Goal: Task Accomplishment & Management: Manage account settings

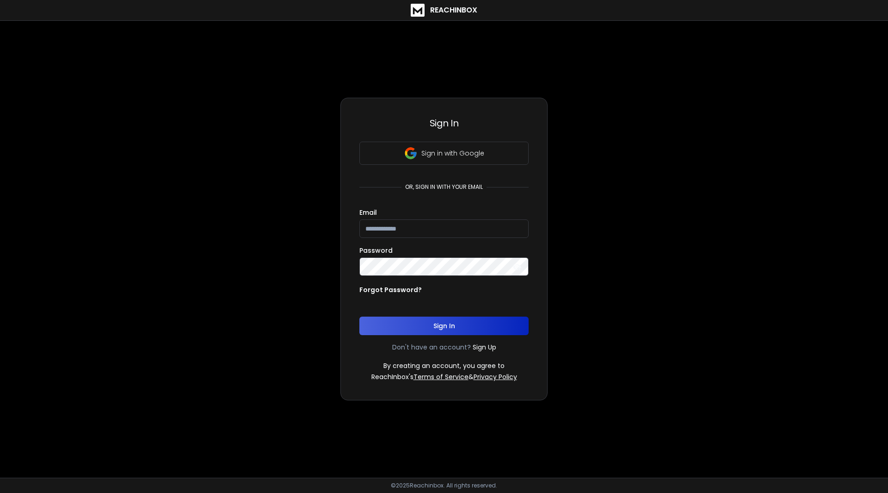
click at [465, 241] on form "Email Password Forgot Password? Sign In Sign Up" at bounding box center [443, 272] width 169 height 126
paste input "**********"
click at [457, 226] on input "email" at bounding box center [443, 228] width 169 height 19
type input "**********"
click at [469, 318] on button "Sign In" at bounding box center [443, 325] width 169 height 19
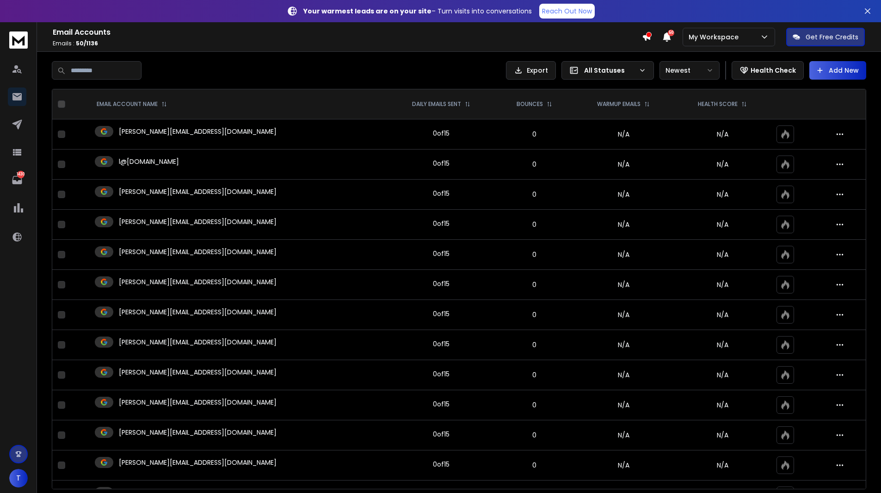
click at [841, 70] on button "Add New" at bounding box center [838, 70] width 57 height 19
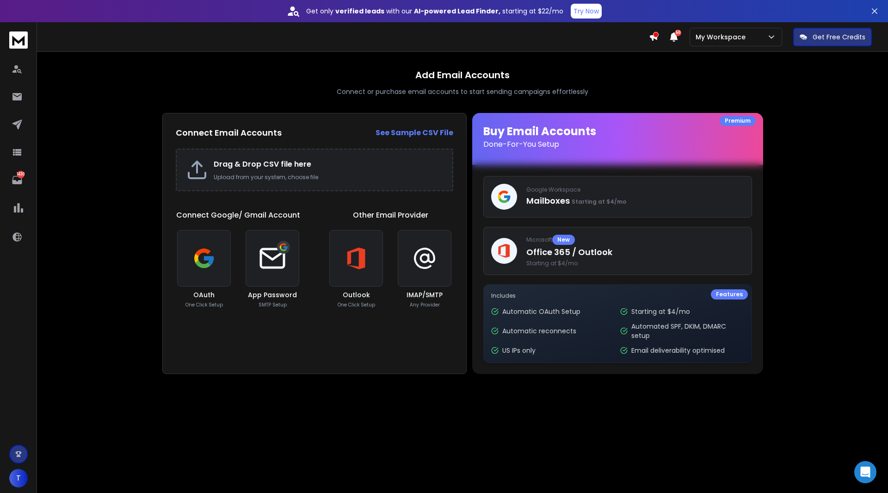
click at [211, 258] on icon at bounding box center [209, 260] width 10 height 9
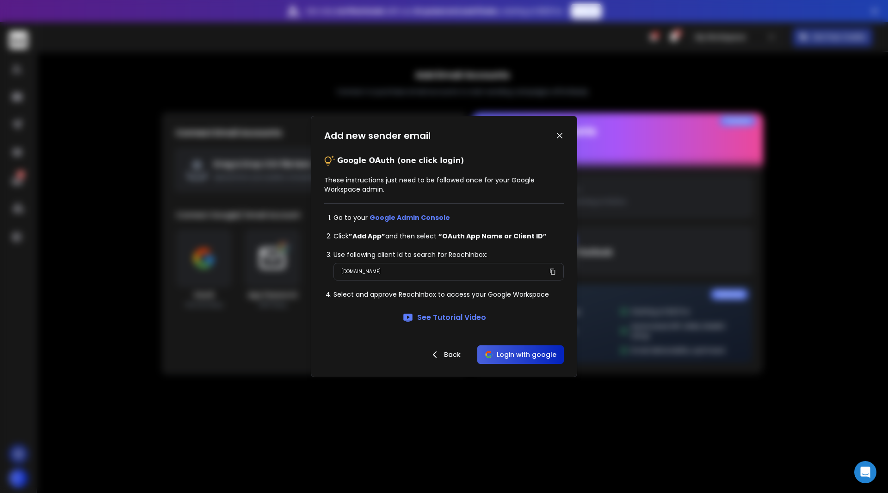
click at [522, 355] on button "Login with google" at bounding box center [520, 354] width 87 height 19
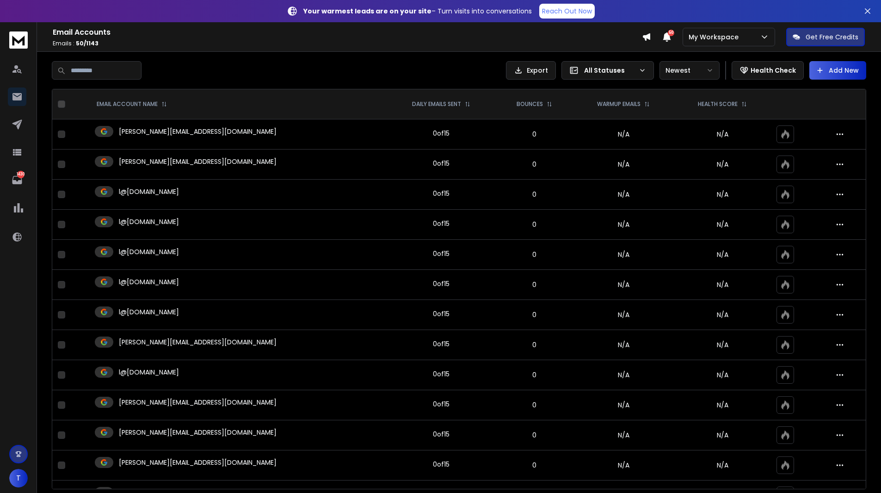
click at [829, 68] on button "Add New" at bounding box center [838, 70] width 57 height 19
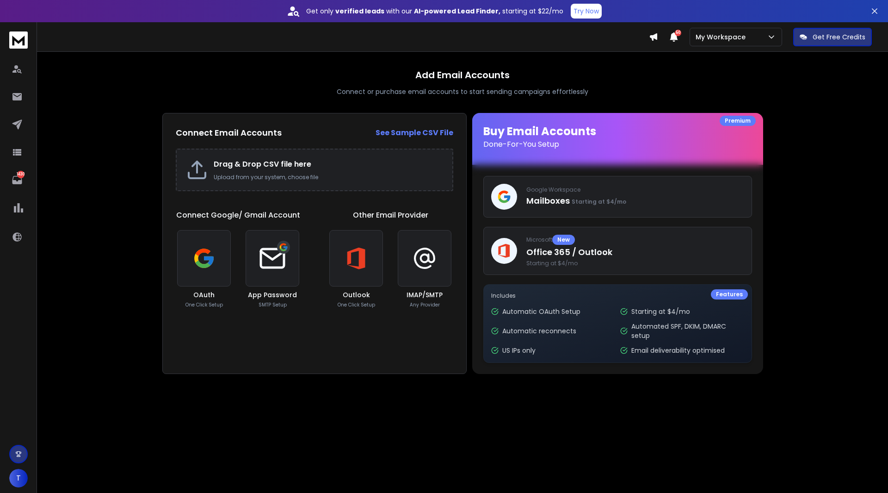
click at [212, 262] on icon at bounding box center [209, 260] width 10 height 9
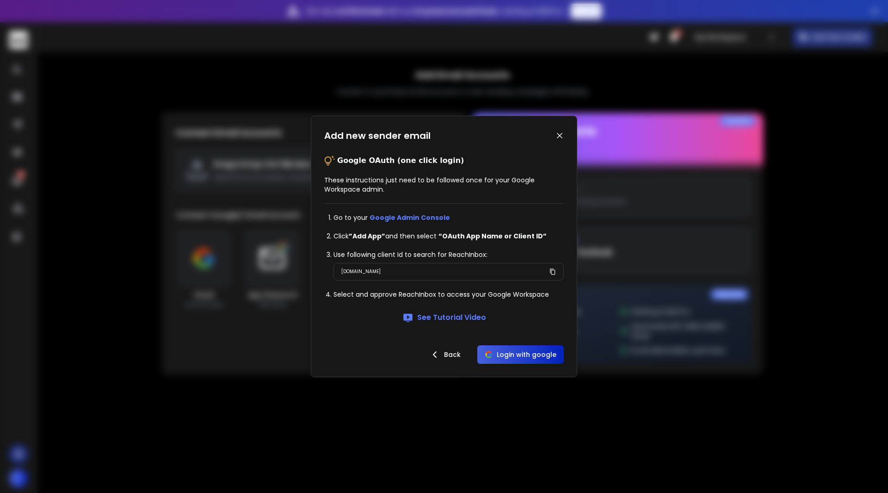
click at [526, 353] on button "Login with google" at bounding box center [520, 354] width 87 height 19
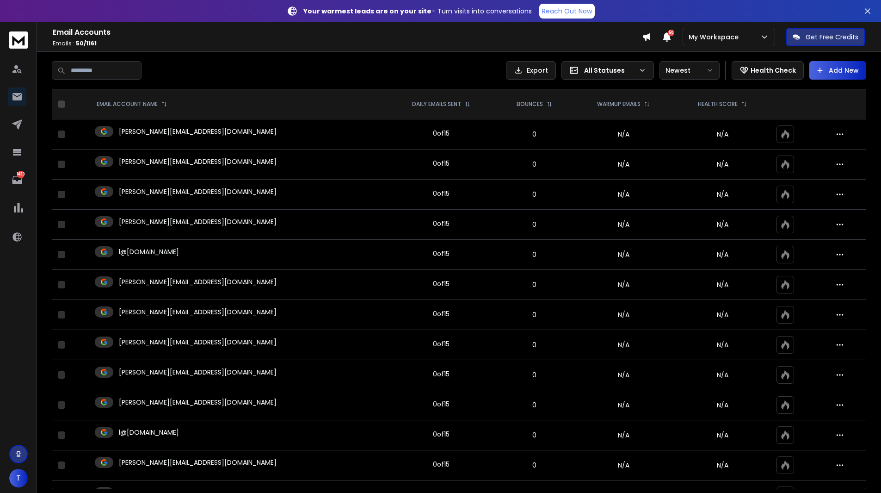
click at [827, 70] on button "Add New" at bounding box center [838, 70] width 57 height 19
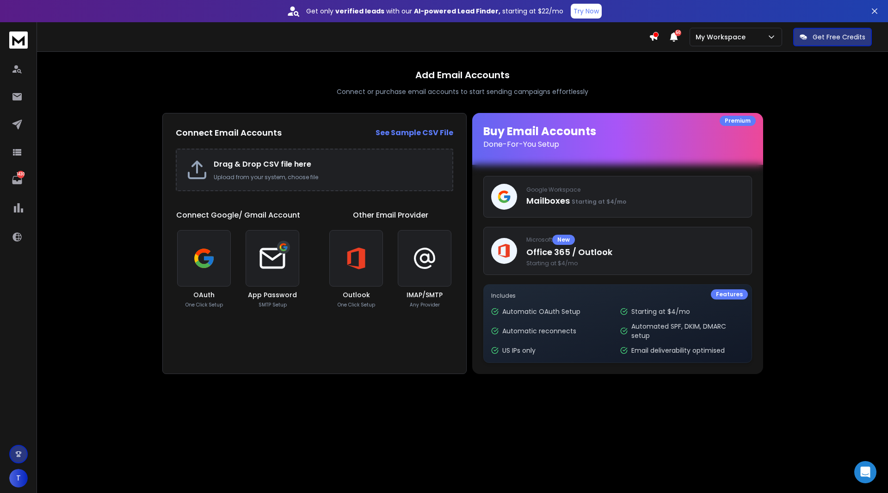
click at [195, 275] on div at bounding box center [204, 258] width 54 height 56
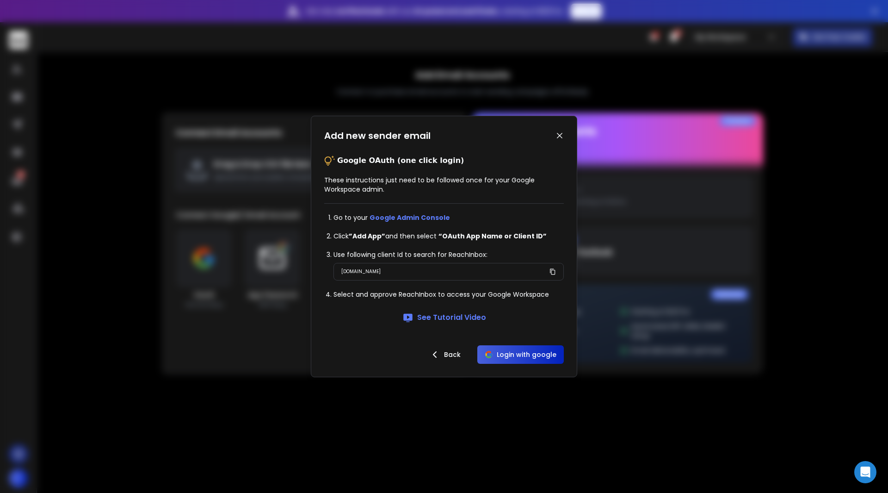
click at [532, 353] on button "Login with google" at bounding box center [520, 354] width 87 height 19
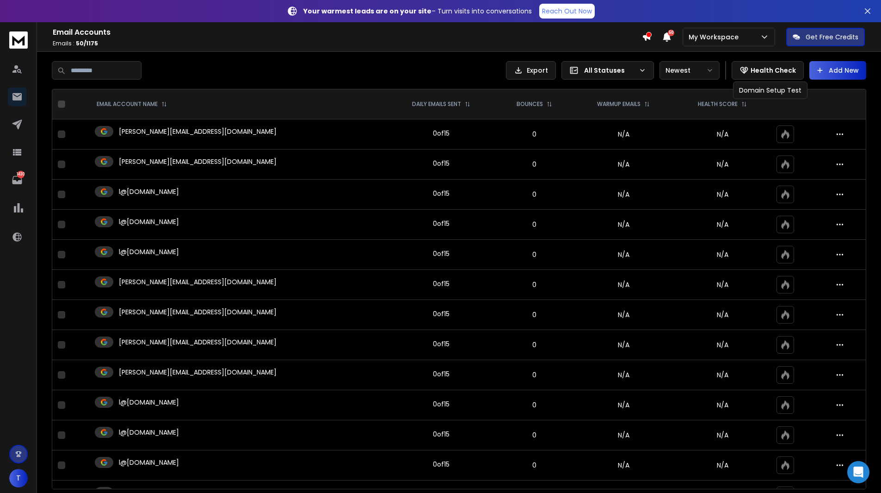
click at [832, 73] on button "Add New" at bounding box center [838, 70] width 57 height 19
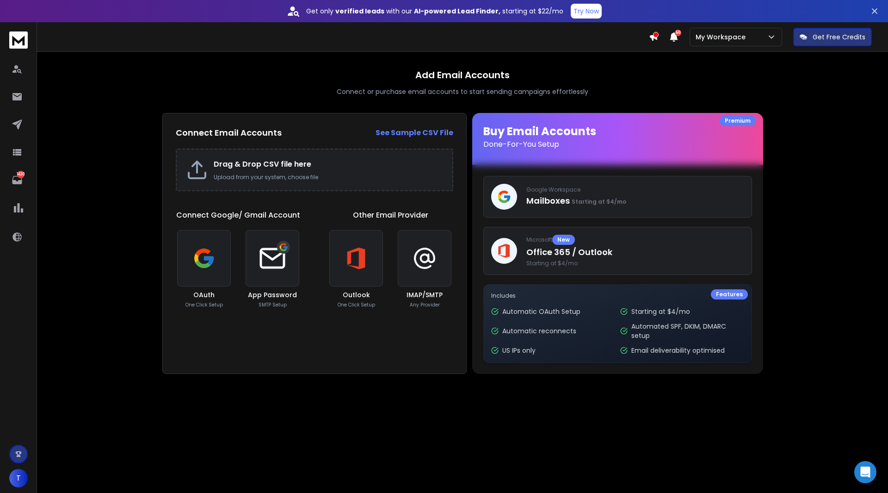
click at [213, 254] on icon at bounding box center [203, 258] width 23 height 28
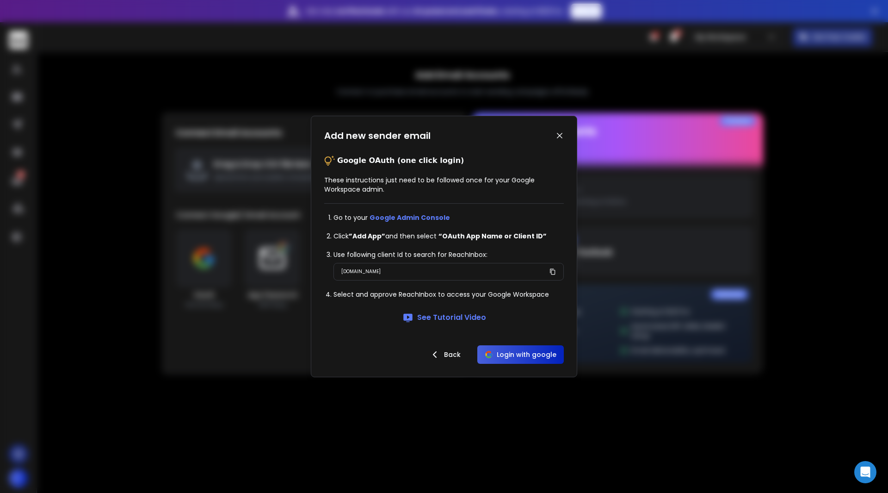
click at [534, 352] on button "Login with google" at bounding box center [520, 354] width 87 height 19
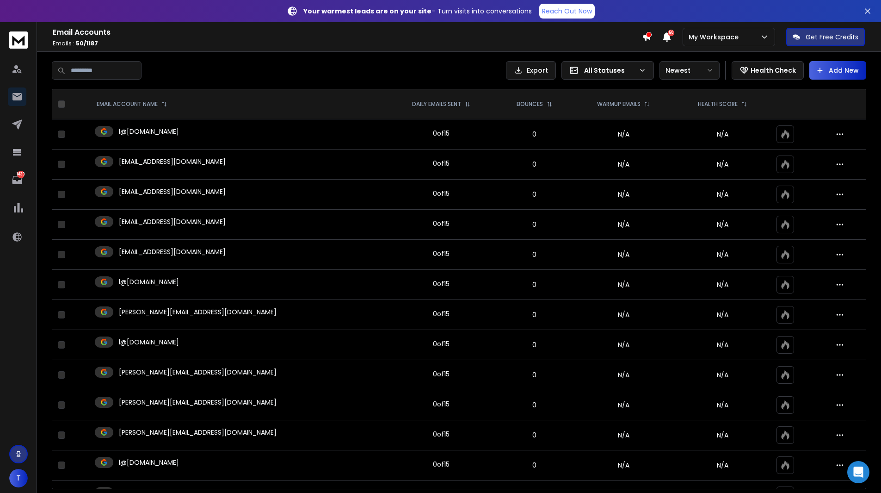
click at [840, 74] on button "Add New" at bounding box center [838, 70] width 57 height 19
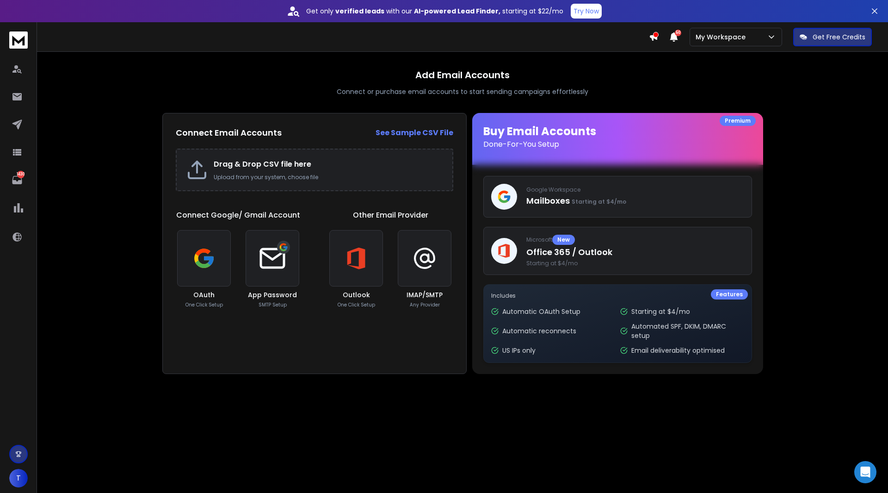
click at [198, 266] on icon at bounding box center [203, 258] width 23 height 28
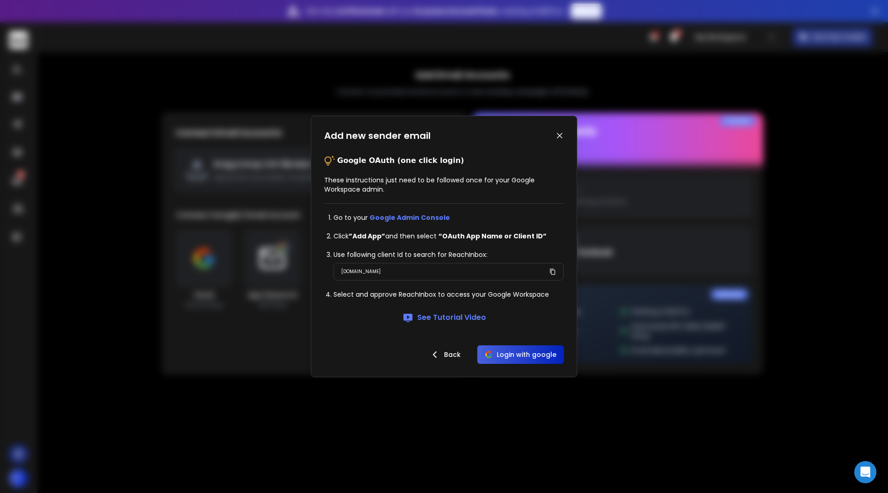
click at [498, 358] on button "Login with google" at bounding box center [520, 354] width 87 height 19
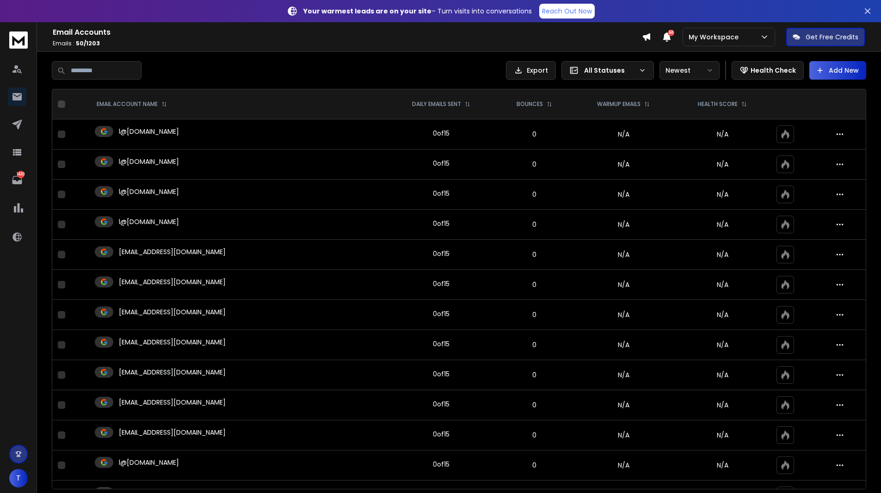
click at [838, 74] on button "Add New" at bounding box center [838, 70] width 57 height 19
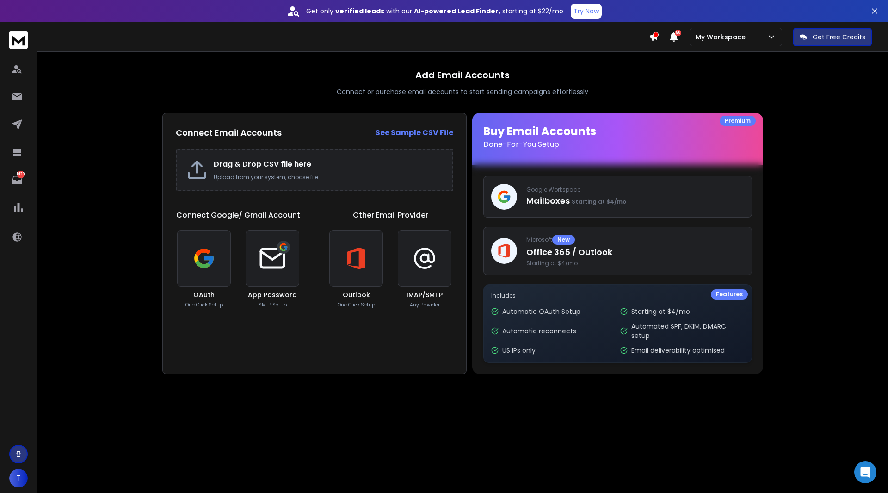
click at [208, 279] on div at bounding box center [204, 258] width 54 height 56
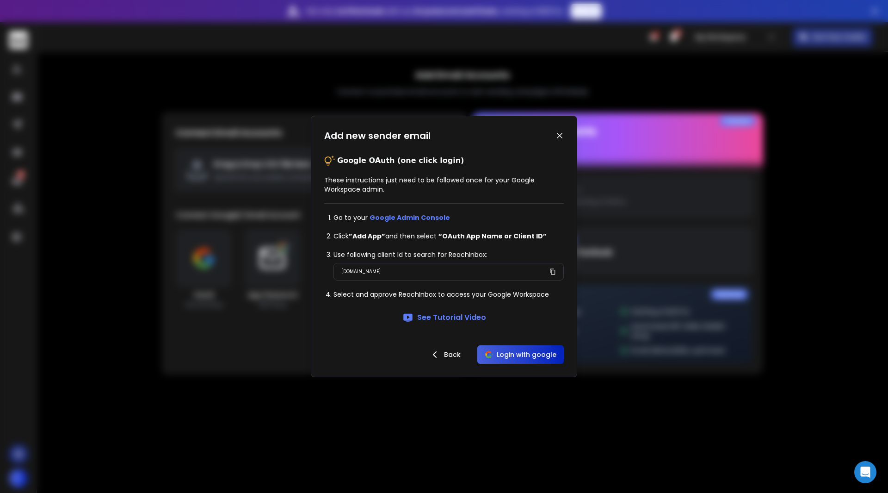
click at [511, 349] on button "Login with google" at bounding box center [520, 354] width 87 height 19
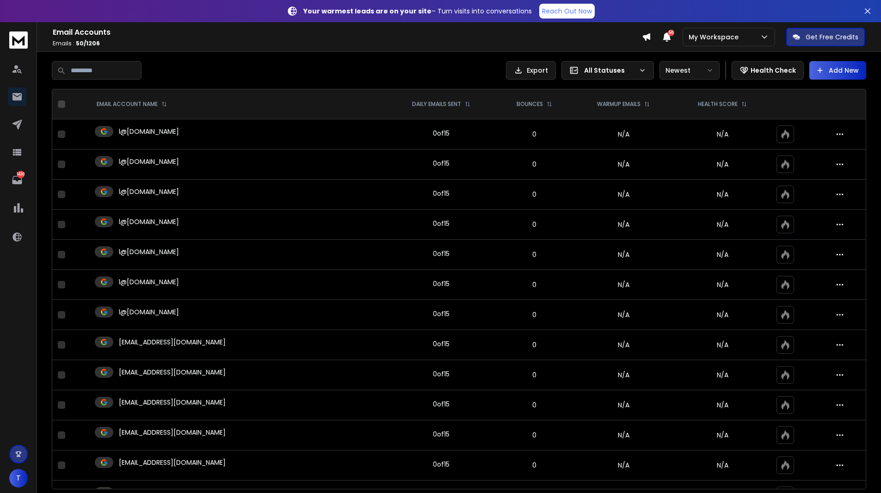
click at [842, 72] on button "Add New" at bounding box center [838, 70] width 57 height 19
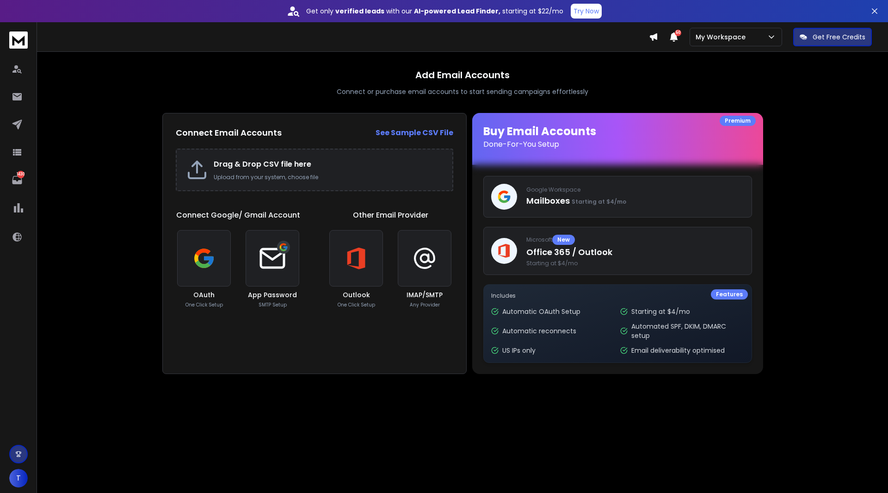
click at [204, 272] on div at bounding box center [204, 258] width 54 height 56
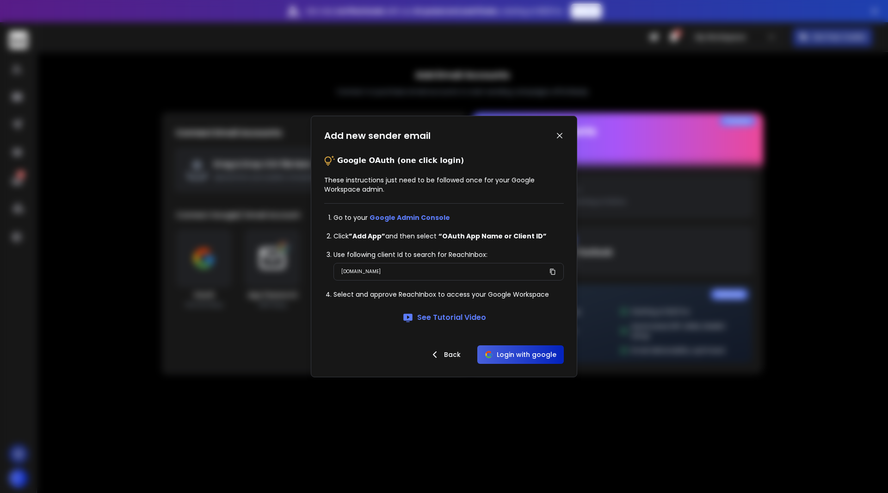
click at [487, 349] on button "Login with google" at bounding box center [520, 354] width 87 height 19
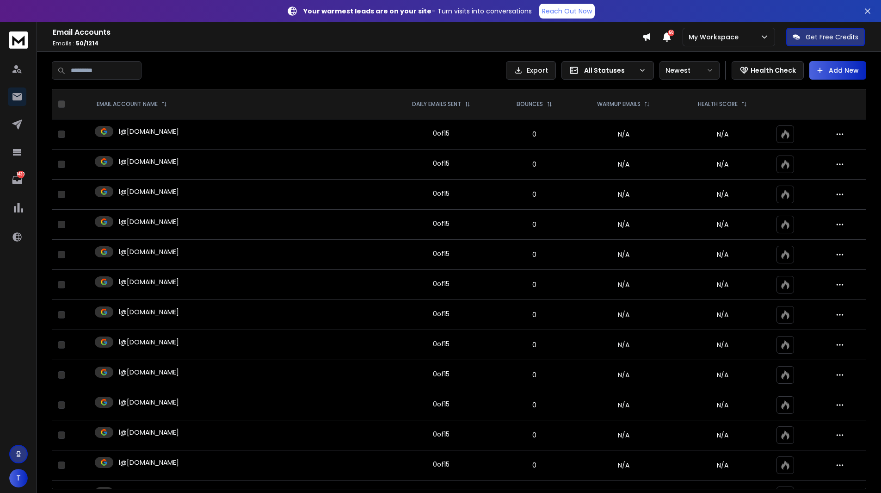
click at [848, 68] on button "Add New" at bounding box center [838, 70] width 57 height 19
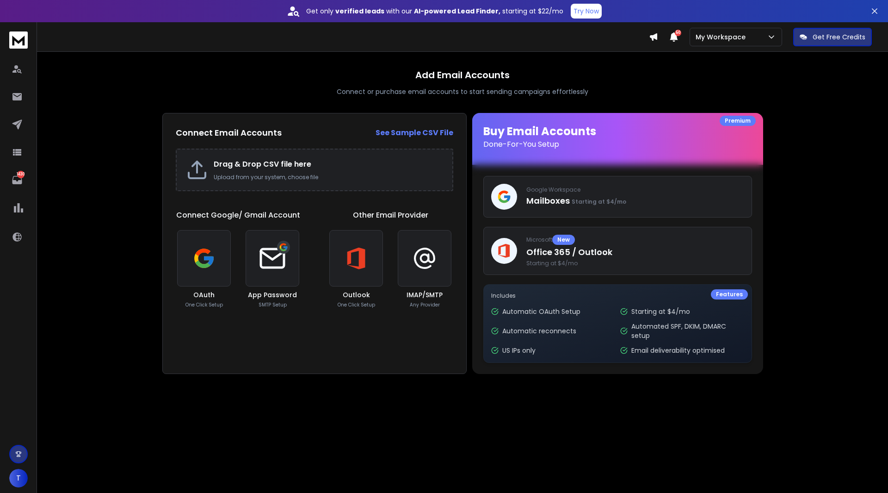
click at [213, 277] on div at bounding box center [204, 258] width 54 height 56
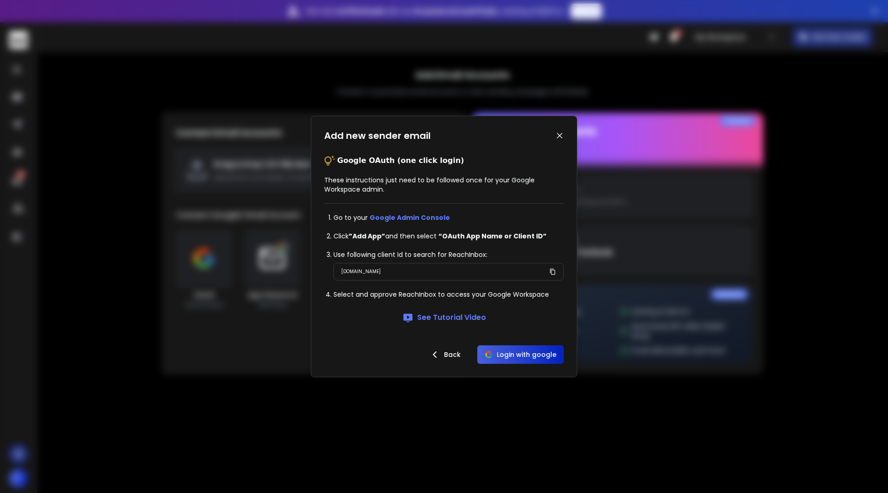
click at [493, 353] on icon at bounding box center [489, 354] width 8 height 8
